Goal: Navigation & Orientation: Find specific page/section

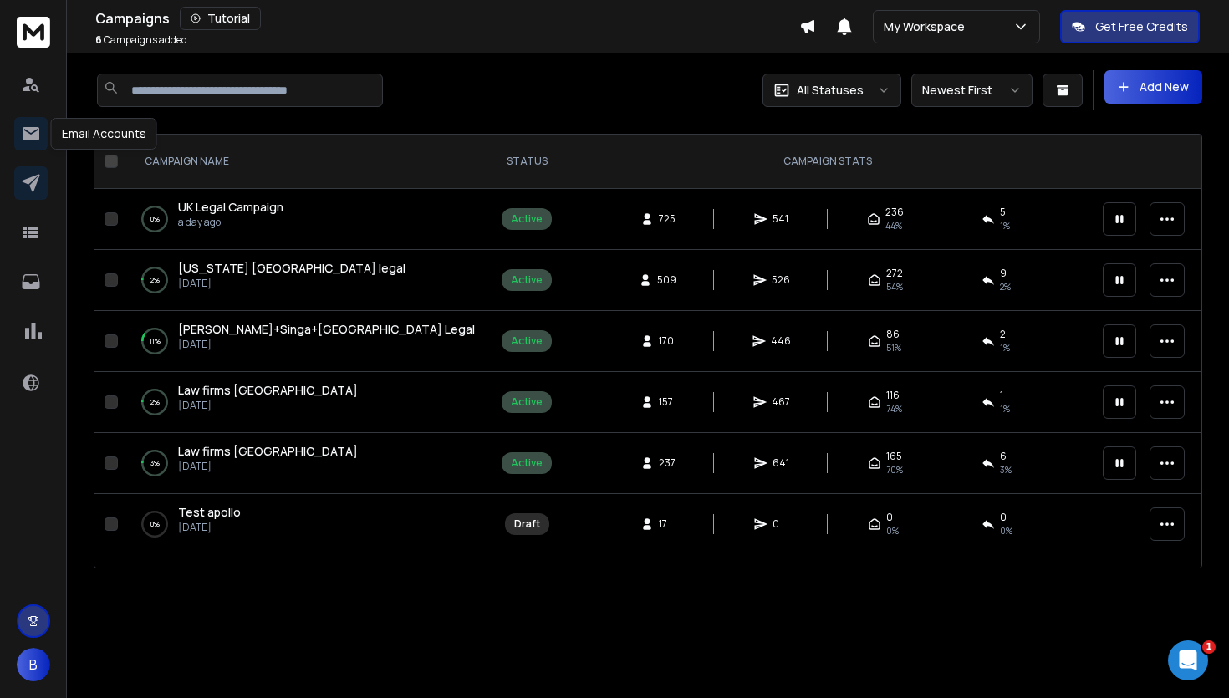
click at [24, 135] on icon at bounding box center [31, 133] width 17 height 13
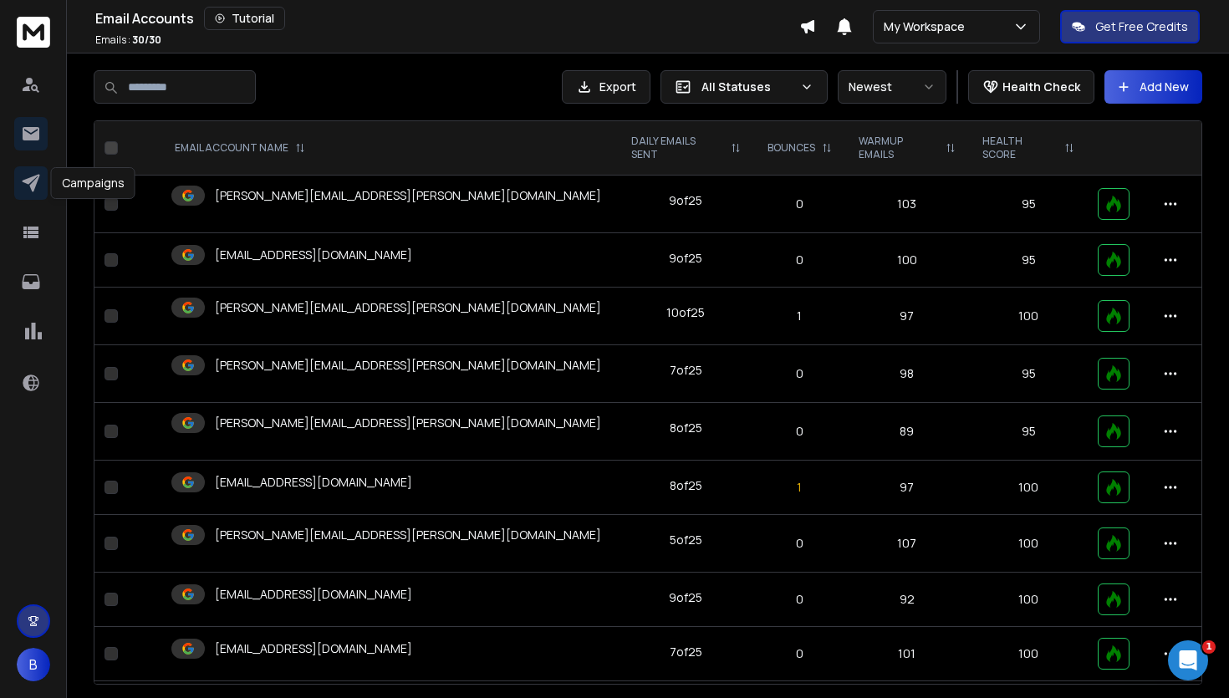
click at [38, 188] on icon at bounding box center [31, 183] width 20 height 20
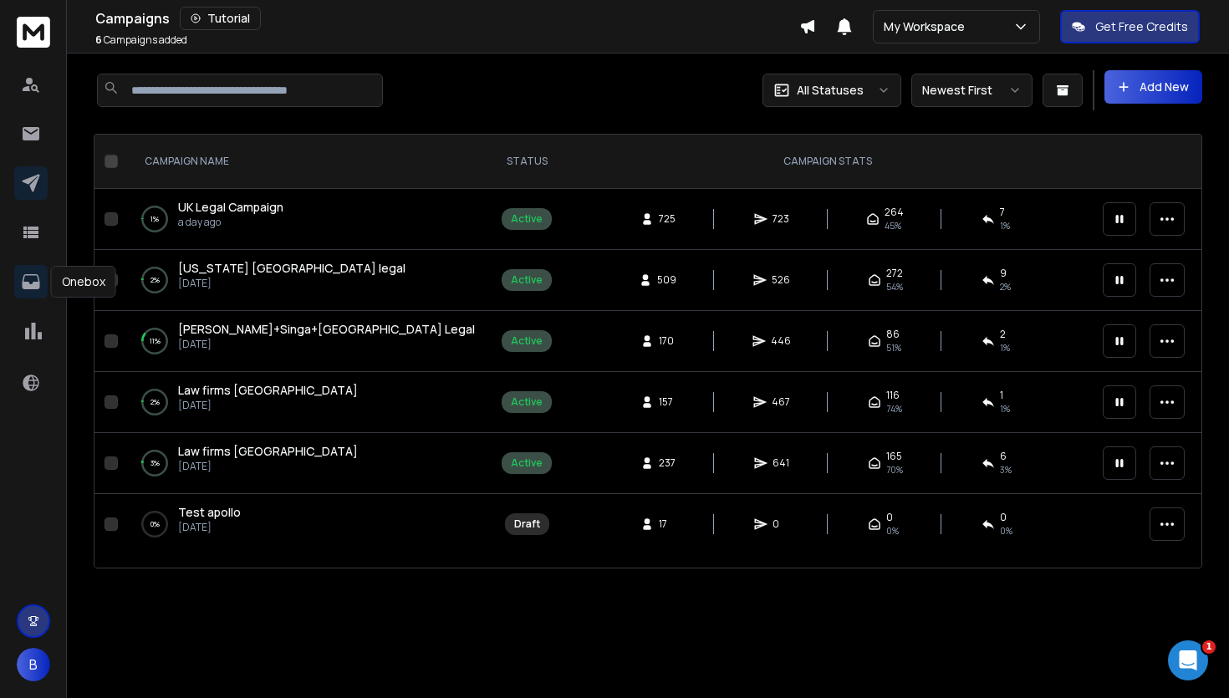
click at [36, 287] on icon at bounding box center [31, 281] width 18 height 15
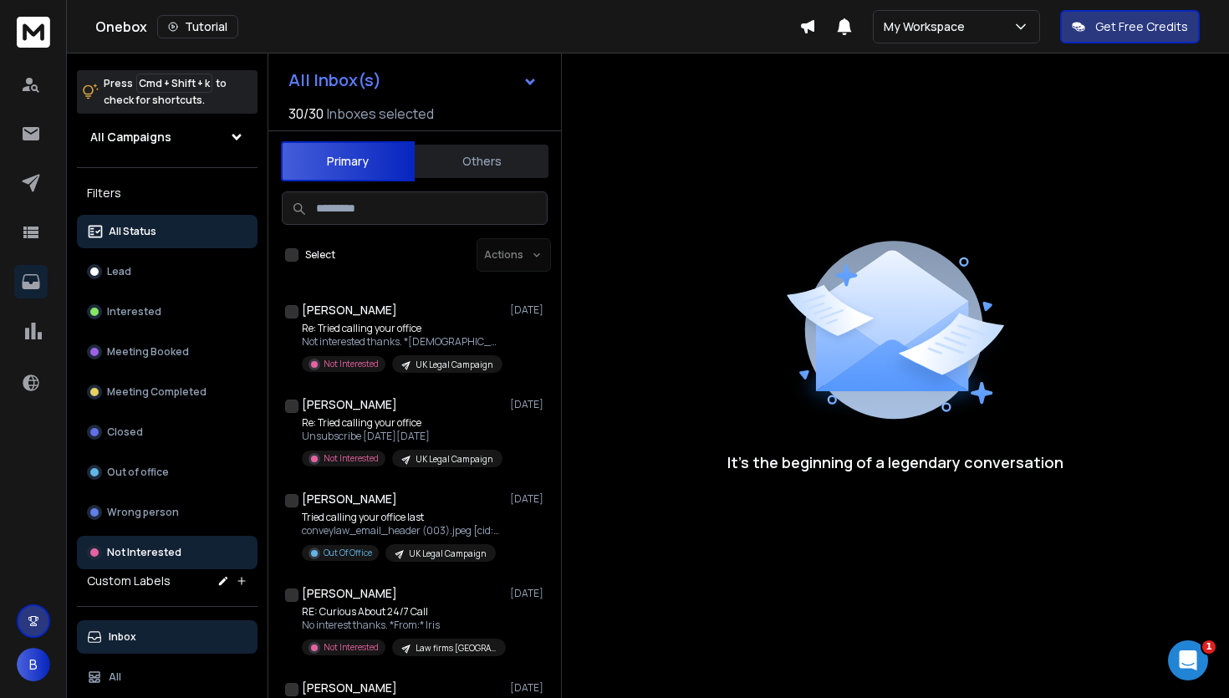
click at [141, 555] on p "Not Interested" at bounding box center [144, 552] width 74 height 13
click at [130, 237] on p "All Status" at bounding box center [133, 231] width 48 height 13
click at [28, 174] on icon at bounding box center [31, 183] width 20 height 20
